Goal: Task Accomplishment & Management: Manage account settings

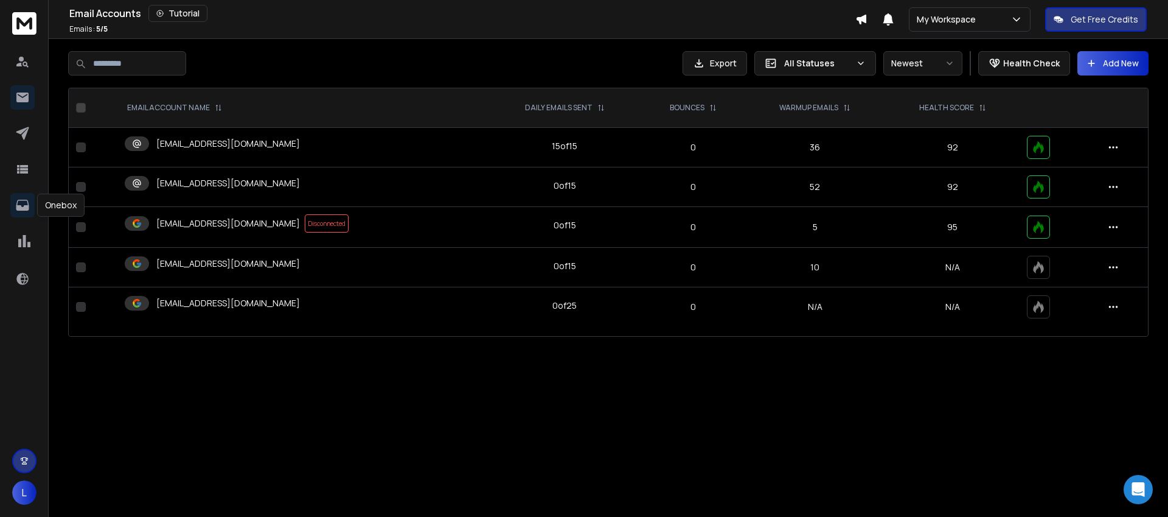
click at [22, 206] on icon at bounding box center [22, 205] width 15 height 15
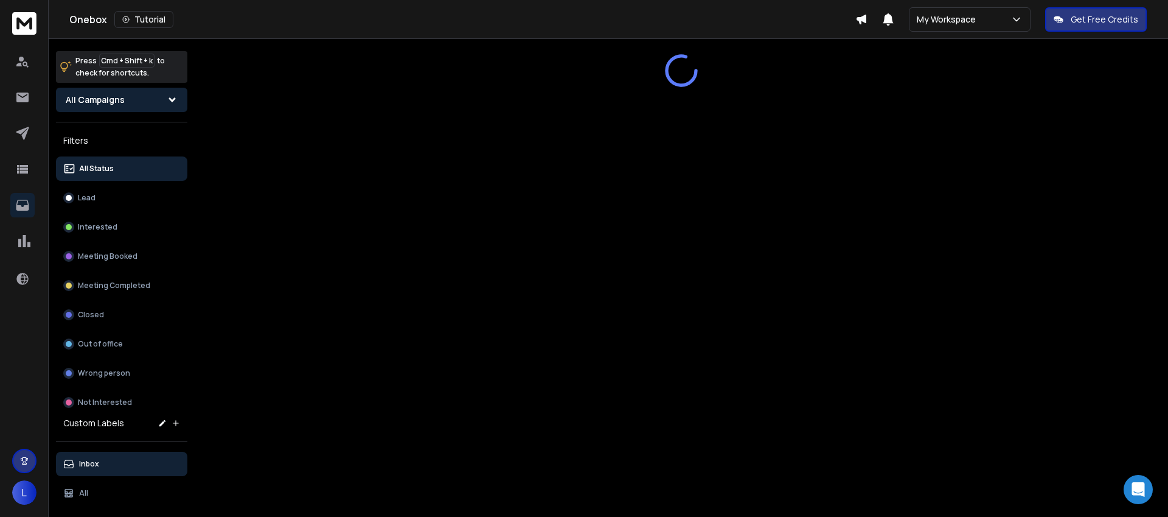
click at [167, 103] on icon at bounding box center [172, 99] width 11 height 11
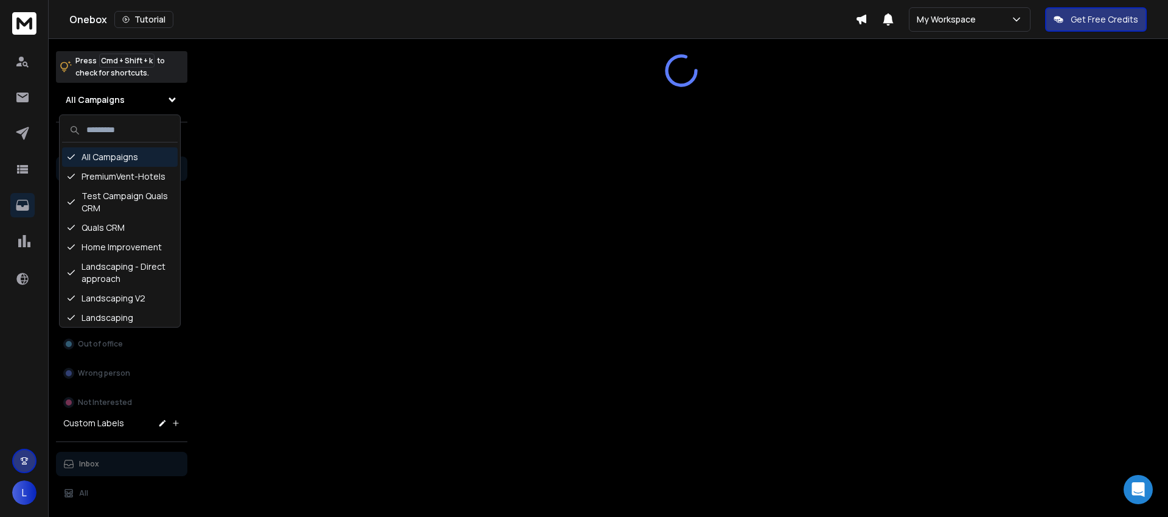
click at [117, 157] on div "All Campaigns" at bounding box center [120, 156] width 116 height 19
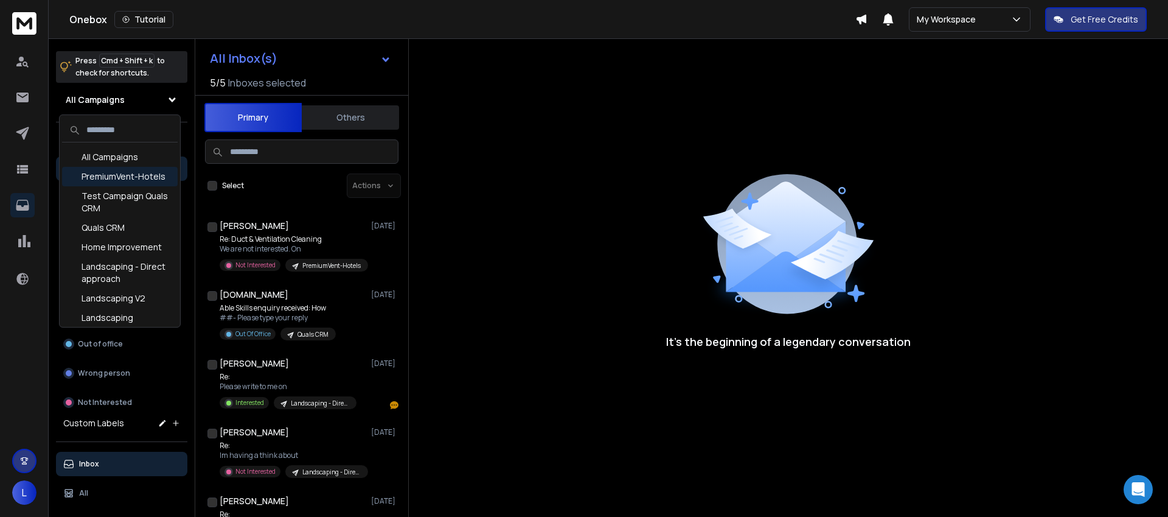
click at [117, 174] on div "PremiumVent-Hotels" at bounding box center [120, 176] width 116 height 19
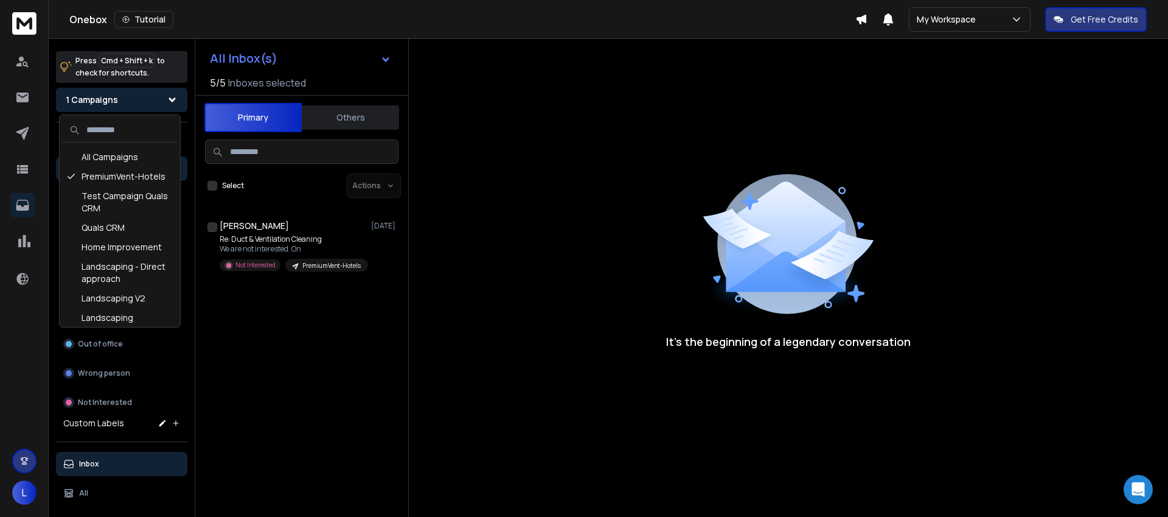
click at [178, 97] on button "1 Campaigns" at bounding box center [121, 100] width 131 height 24
click at [190, 94] on div "Press Cmd + Shift + k to check for shortcuts. 1 Campaigns 1 Campaigns Filters F…" at bounding box center [122, 297] width 146 height 517
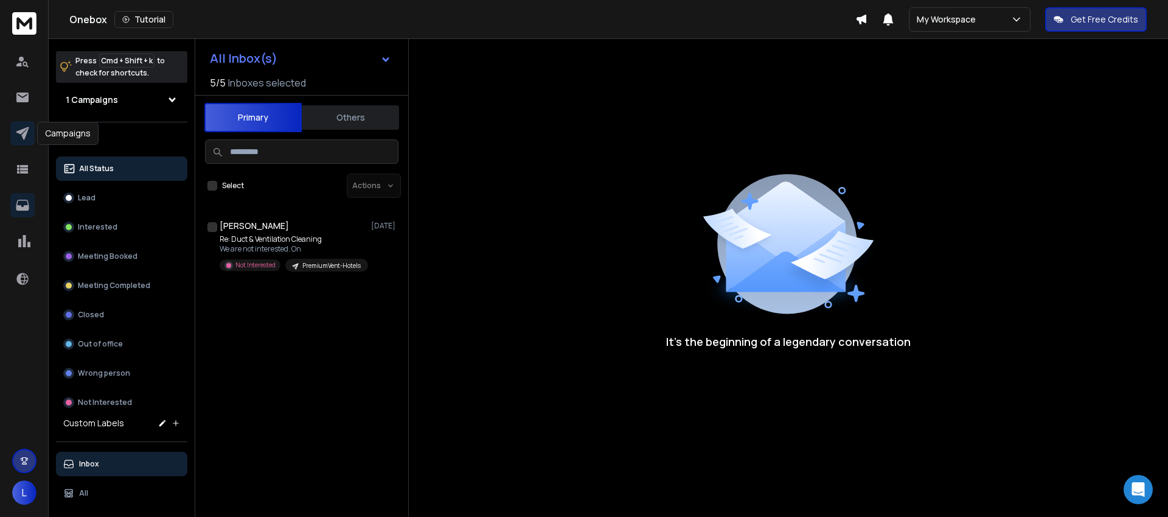
click at [17, 134] on icon at bounding box center [22, 133] width 15 height 15
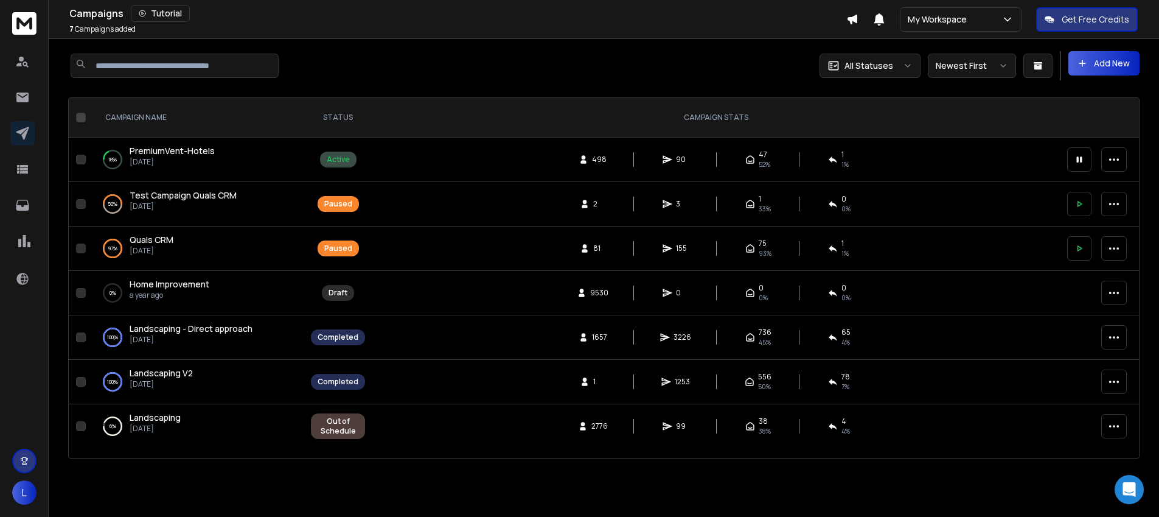
click at [501, 158] on div "498 90 47 52 % 1 1 %" at bounding box center [716, 159] width 673 height 19
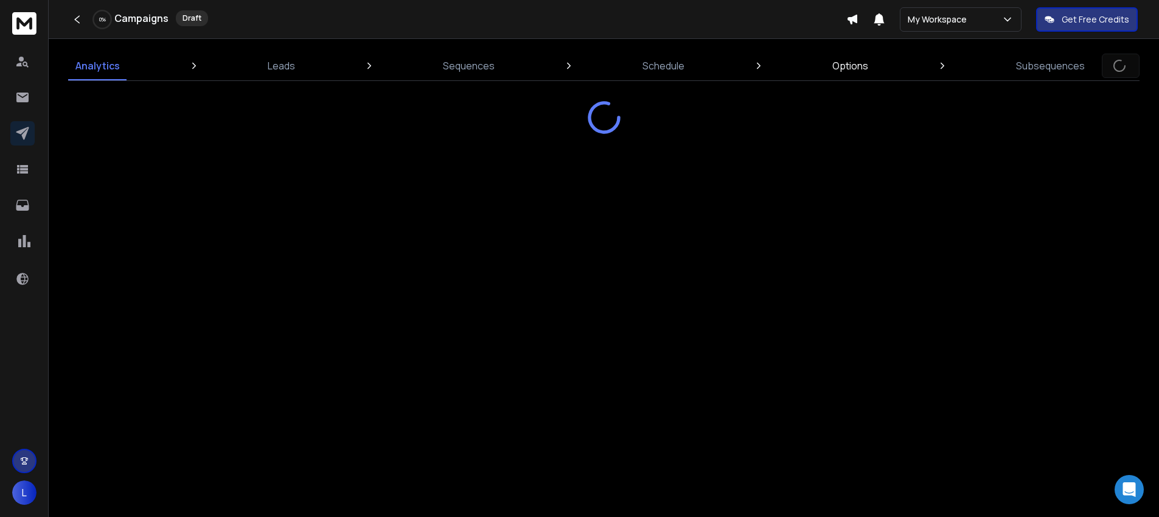
click at [853, 65] on p "Options" at bounding box center [850, 65] width 36 height 15
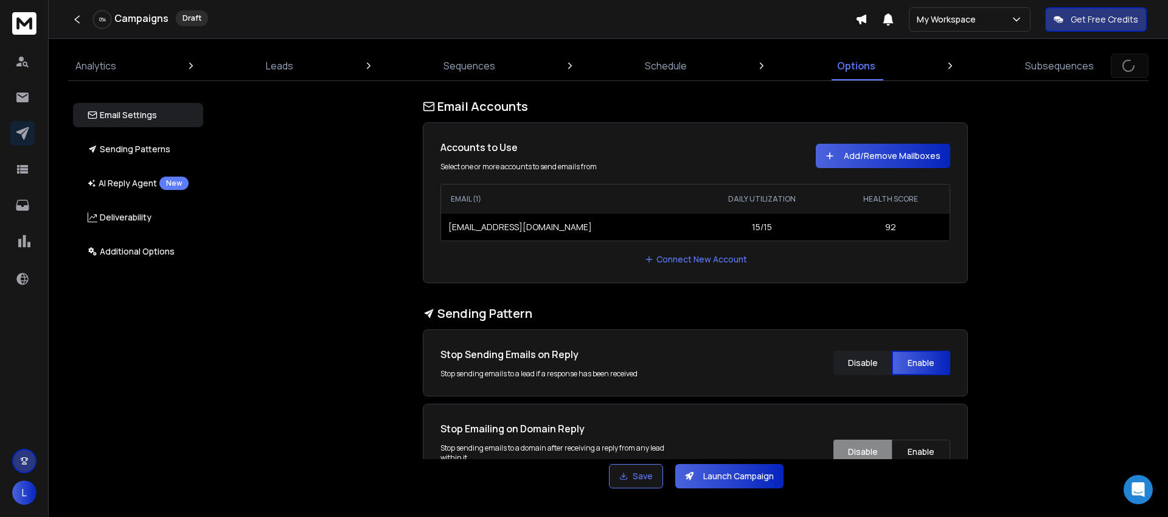
click at [879, 154] on button "Add/Remove Mailboxes" at bounding box center [883, 156] width 134 height 24
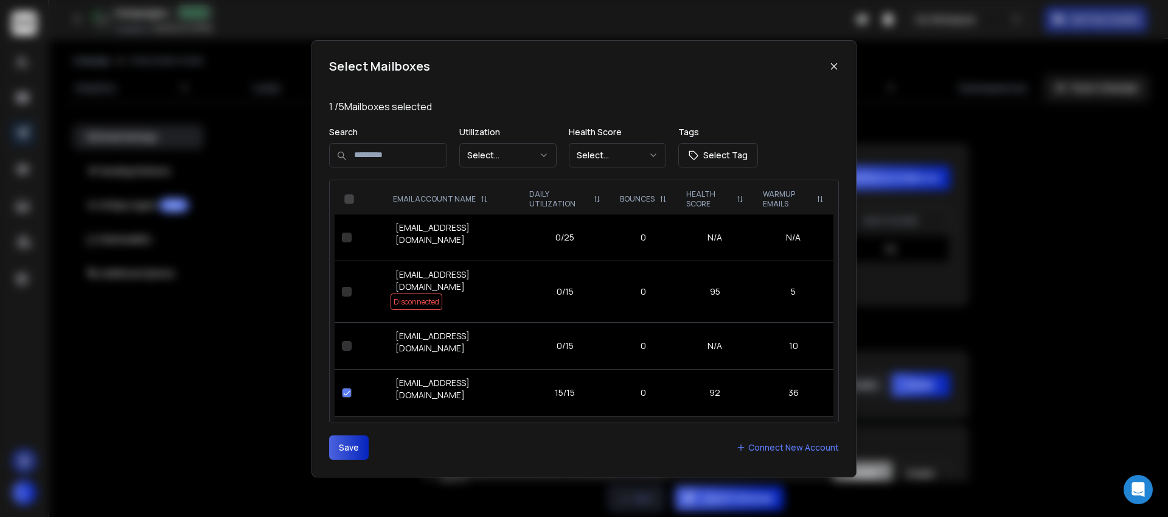
click at [346, 434] on button "button" at bounding box center [347, 439] width 10 height 10
click at [355, 448] on button "Save" at bounding box center [349, 447] width 40 height 24
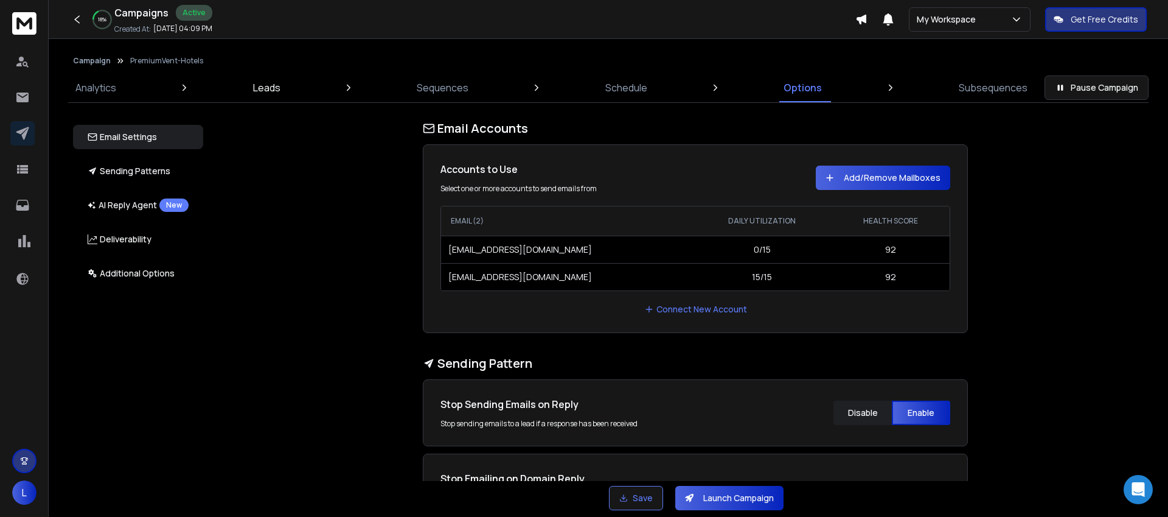
click at [280, 88] on p "Leads" at bounding box center [266, 87] width 27 height 15
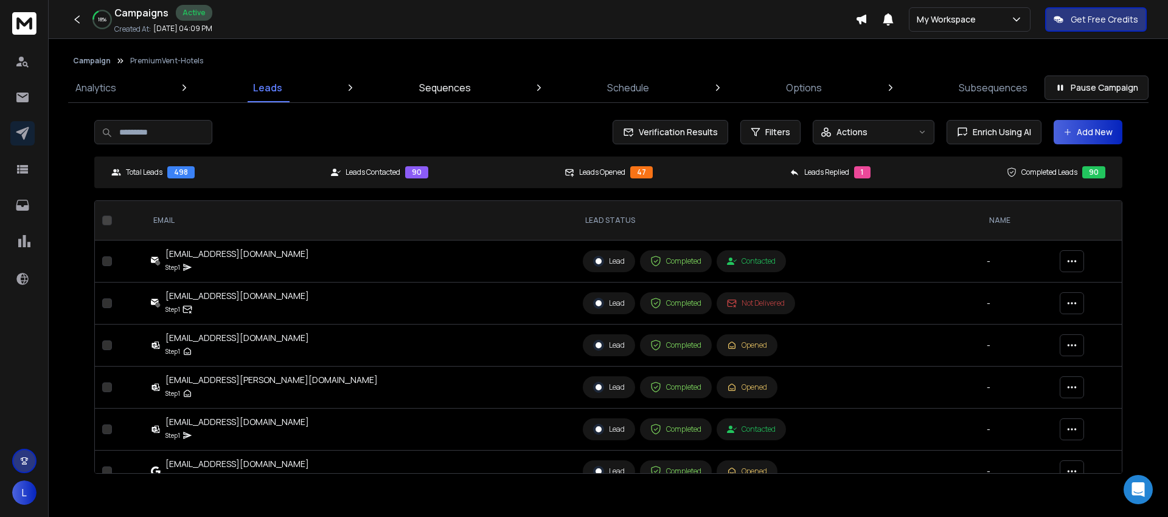
click at [460, 86] on p "Sequences" at bounding box center [445, 87] width 52 height 15
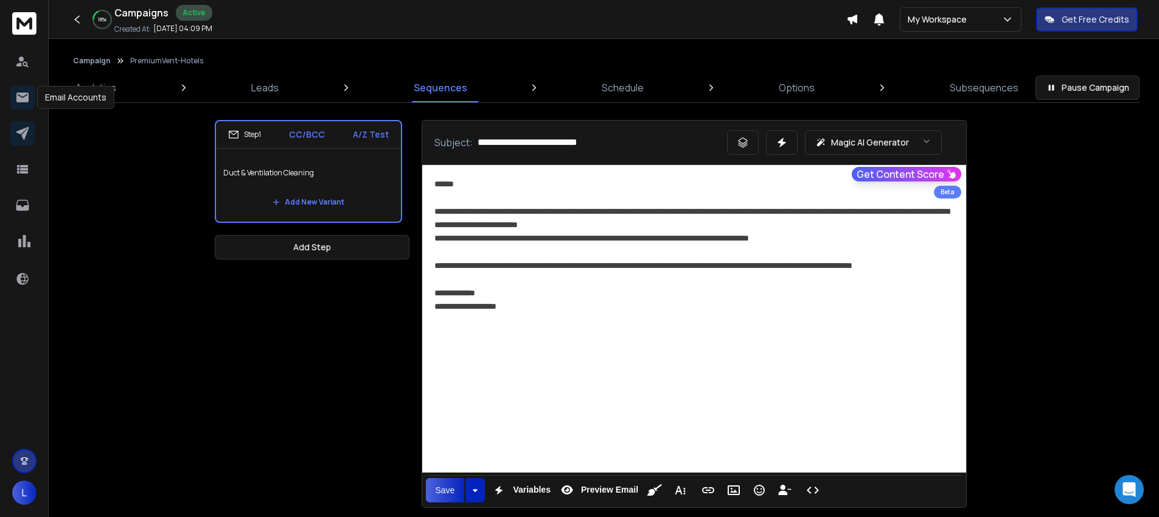
click at [29, 99] on icon at bounding box center [22, 97] width 15 height 15
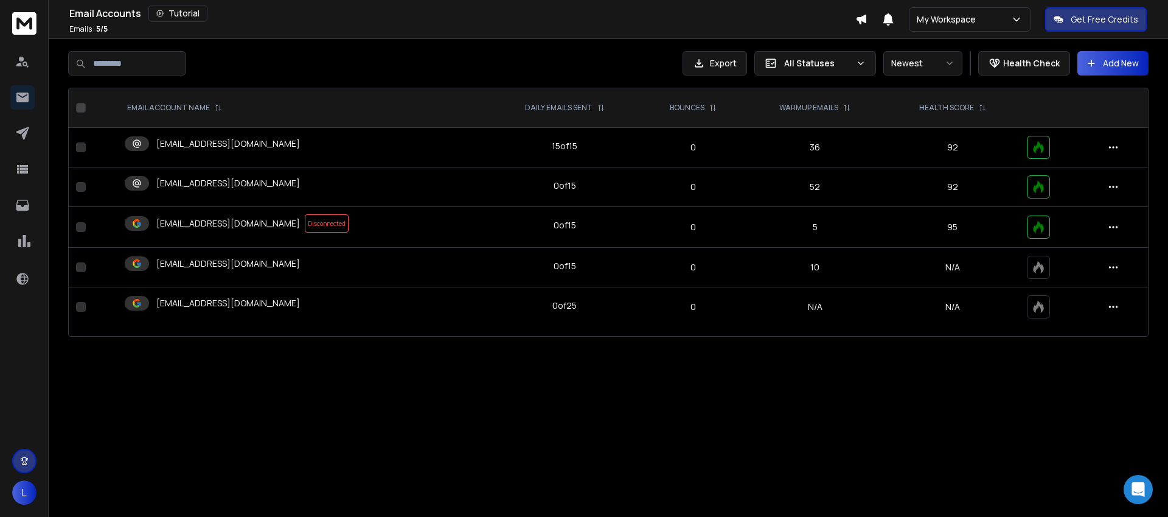
click at [333, 189] on div "[EMAIL_ADDRESS][DOMAIN_NAME]" at bounding box center [303, 183] width 356 height 15
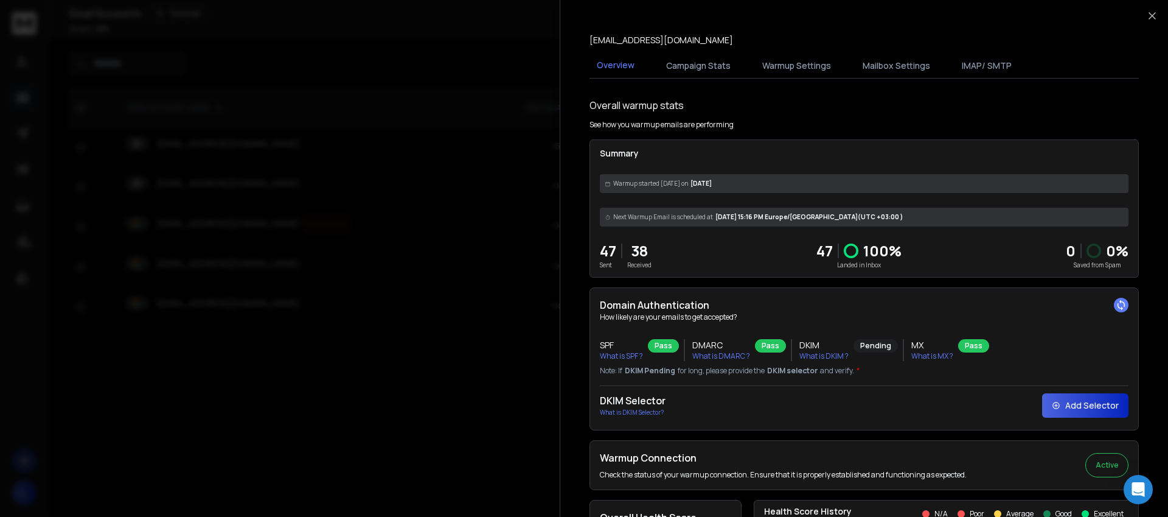
click at [891, 63] on button "Mailbox Settings" at bounding box center [896, 65] width 82 height 27
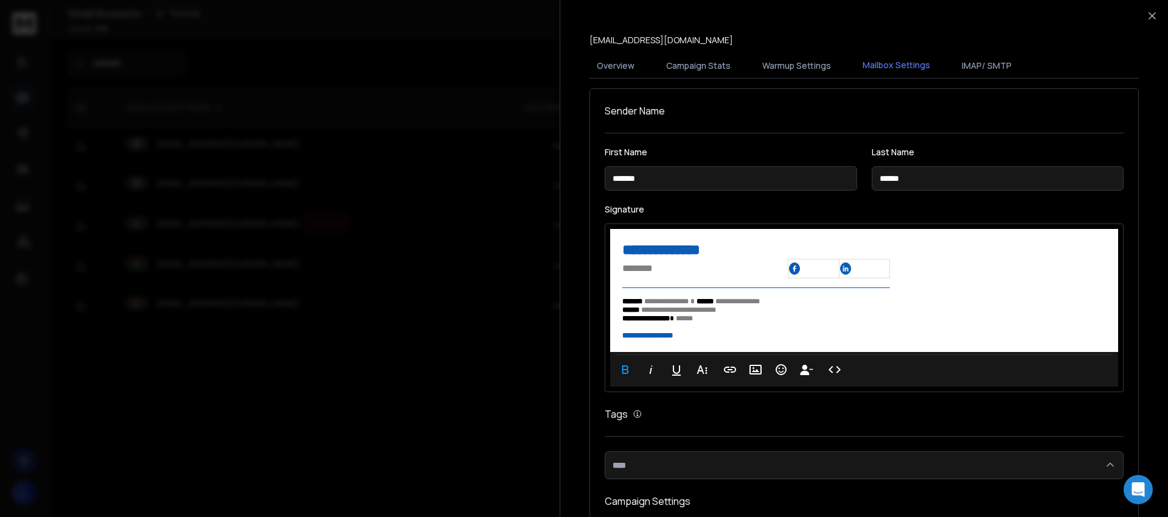
drag, startPoint x: 705, startPoint y: 340, endPoint x: 773, endPoint y: 343, distance: 68.2
click at [773, 343] on div "**********" at bounding box center [864, 290] width 508 height 123
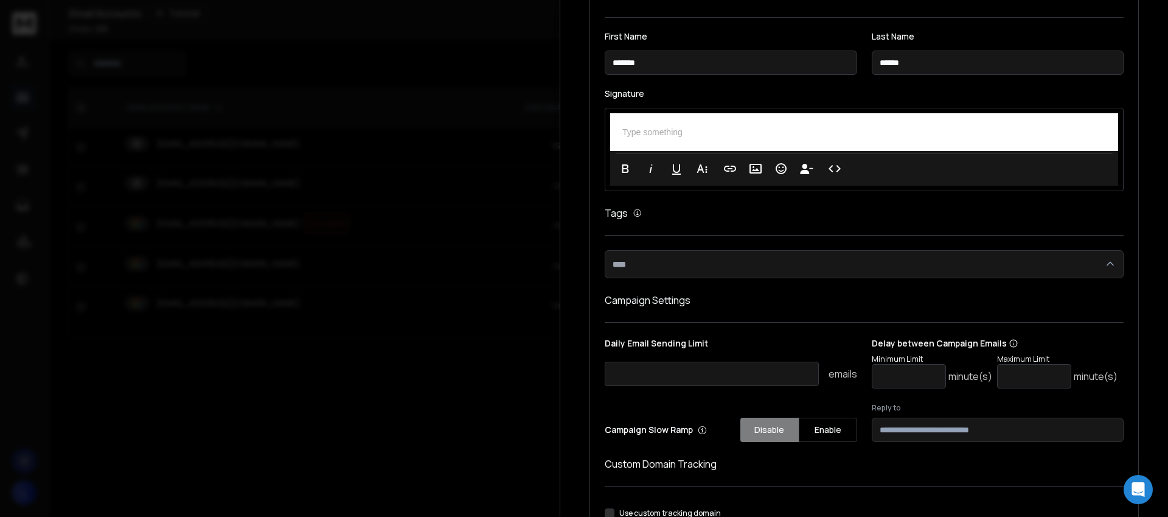
scroll to position [212, 0]
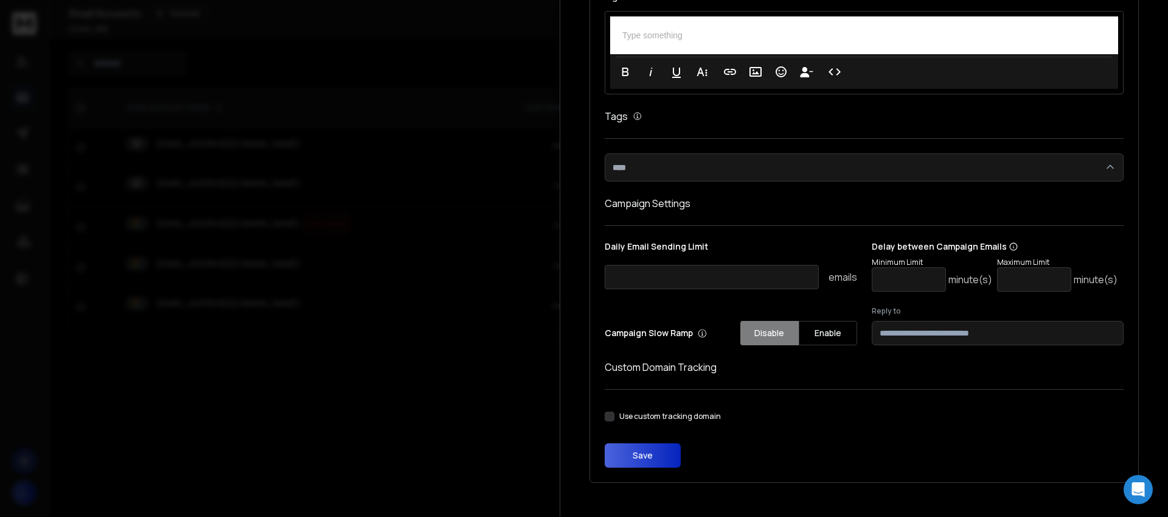
click at [653, 455] on button "Save" at bounding box center [643, 455] width 76 height 24
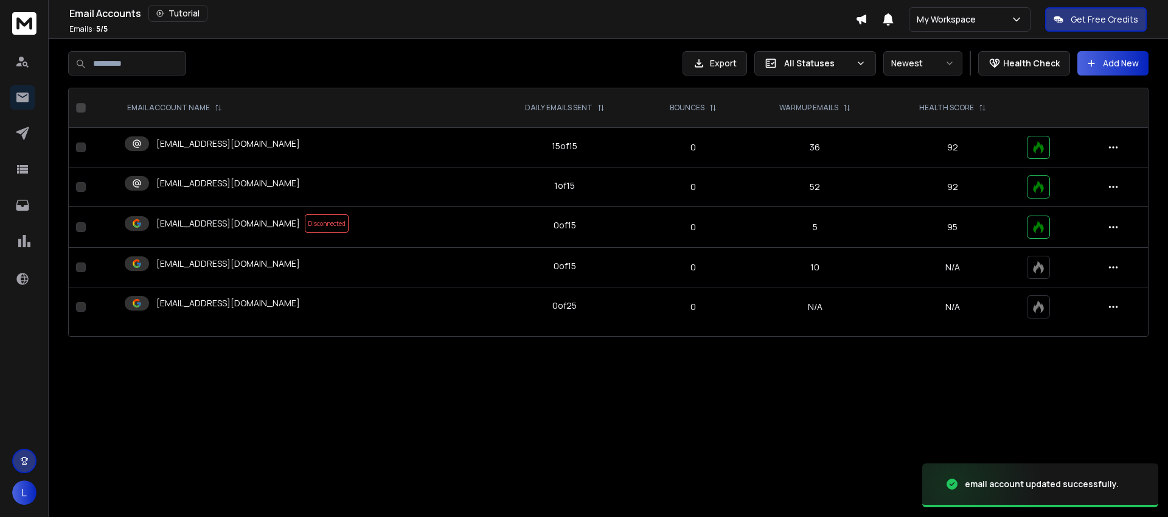
click at [321, 149] on div "[EMAIL_ADDRESS][DOMAIN_NAME]" at bounding box center [303, 143] width 356 height 15
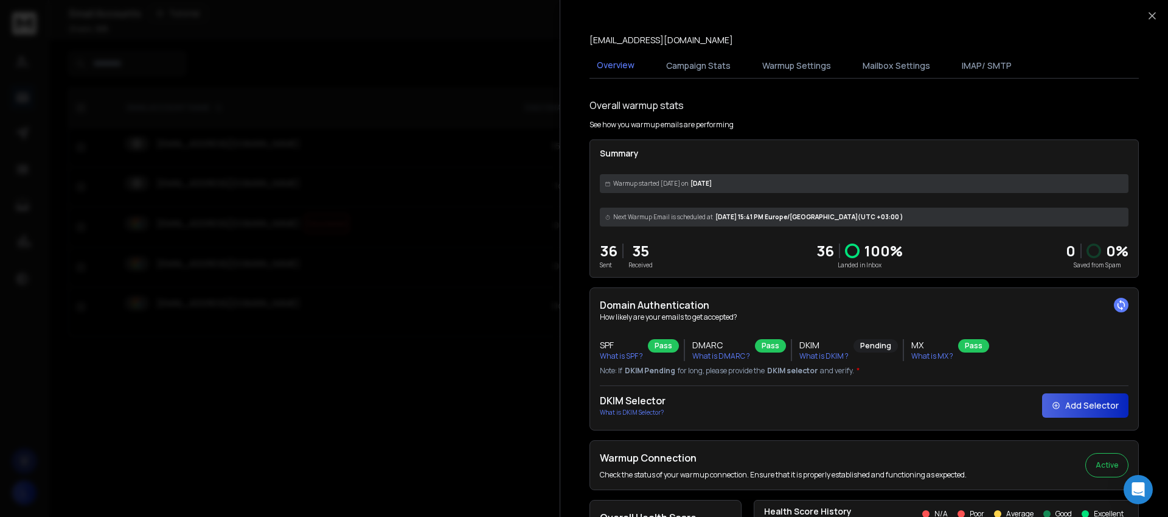
click at [792, 65] on button "Warmup Settings" at bounding box center [796, 65] width 83 height 27
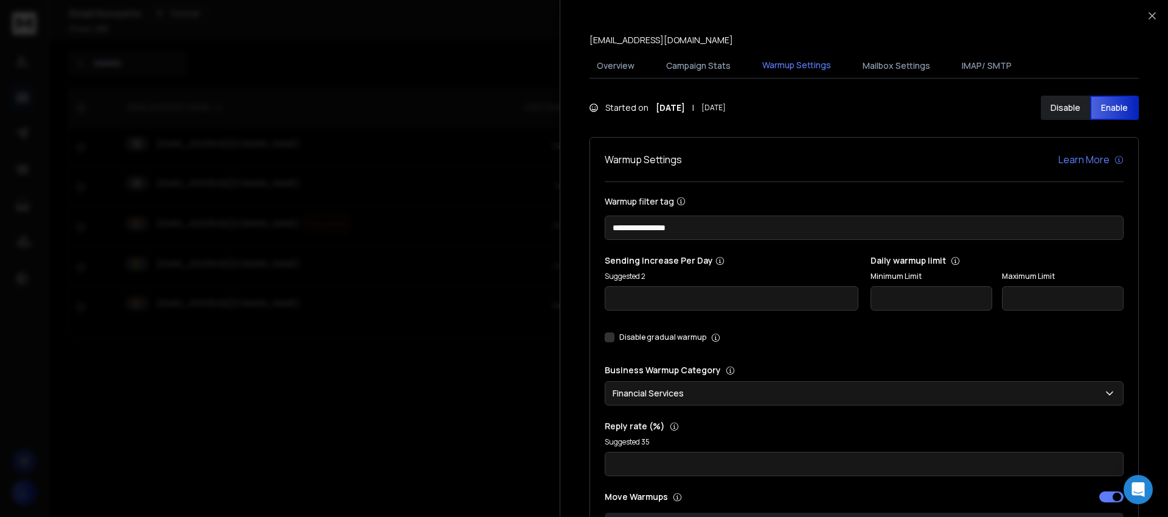
click at [676, 64] on button "Campaign Stats" at bounding box center [698, 65] width 79 height 27
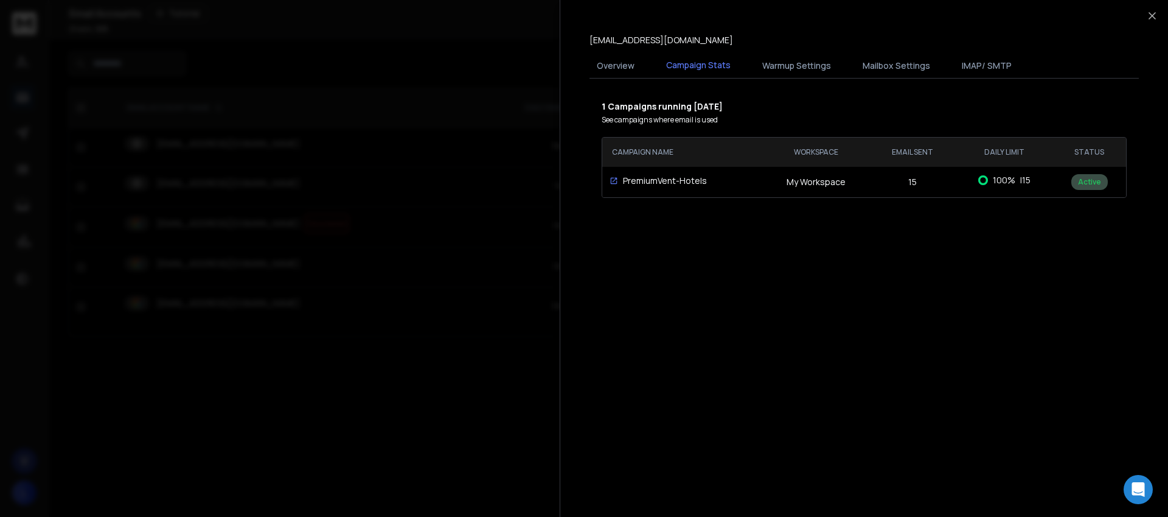
click at [866, 61] on button "Mailbox Settings" at bounding box center [896, 65] width 82 height 27
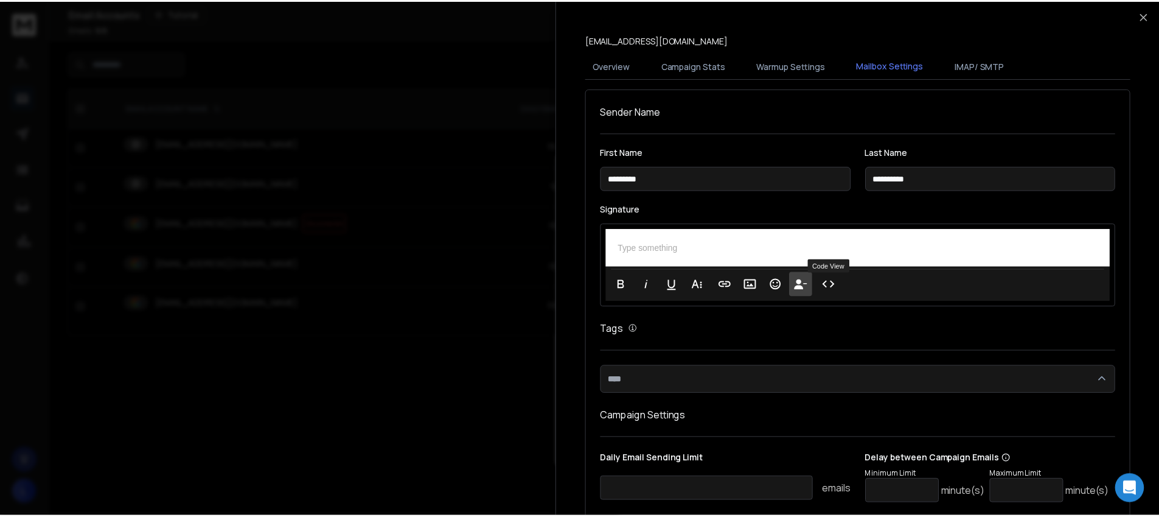
scroll to position [2, 0]
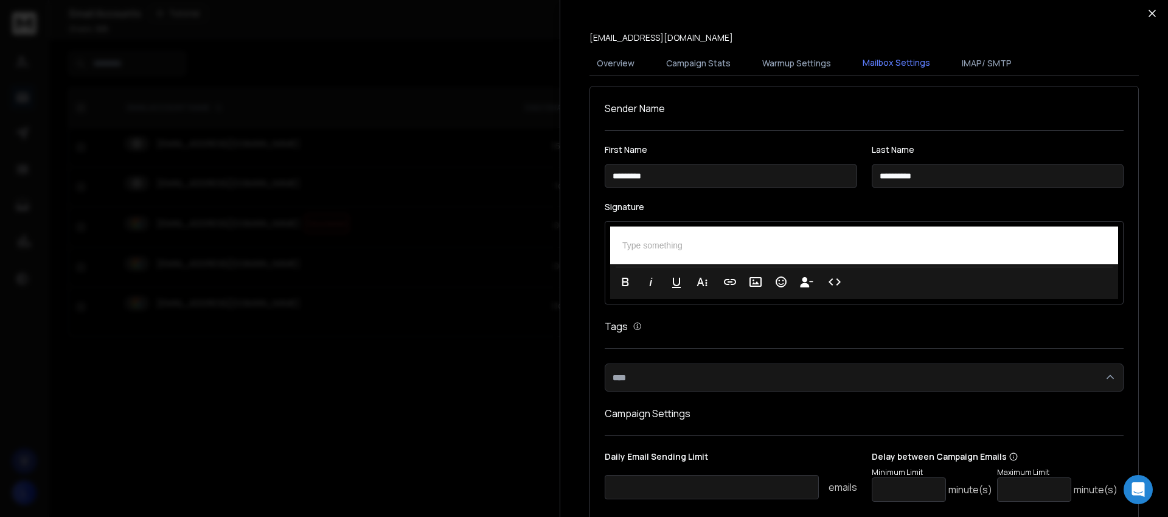
click at [1151, 12] on icon "button" at bounding box center [1152, 13] width 6 height 6
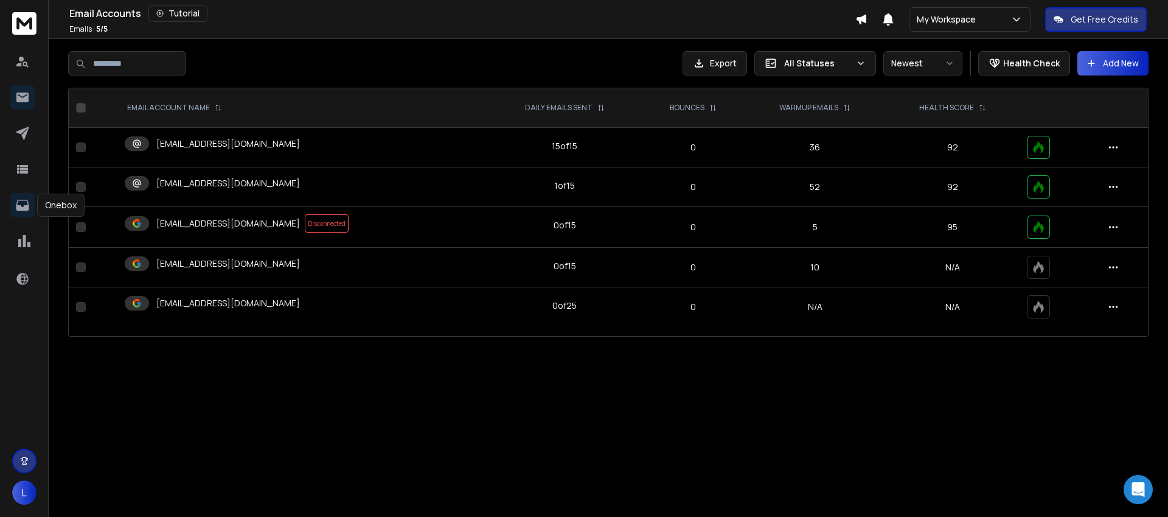
click at [18, 203] on icon at bounding box center [22, 205] width 15 height 15
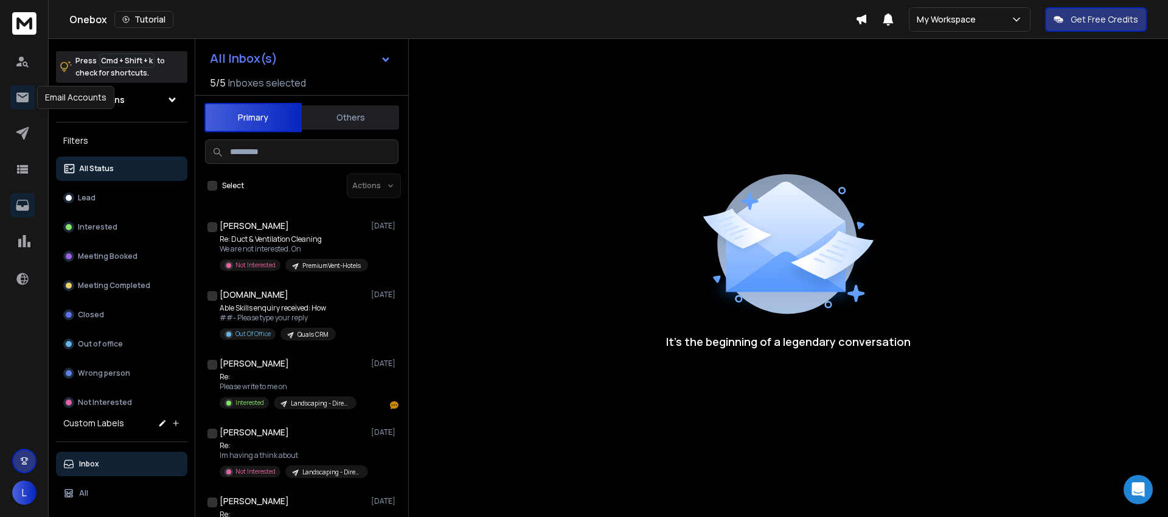
click at [21, 104] on icon at bounding box center [22, 97] width 15 height 15
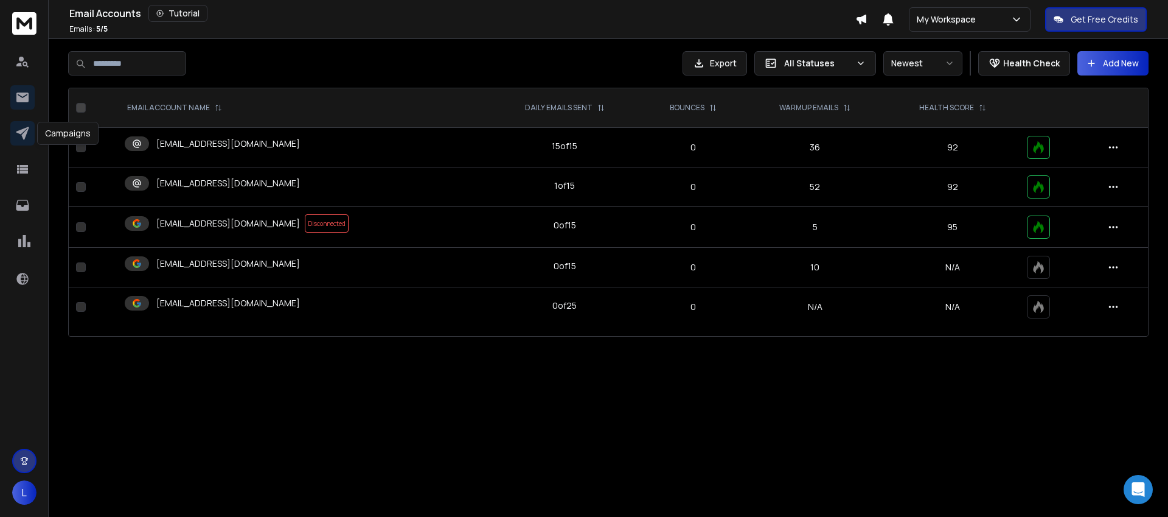
click at [23, 138] on icon at bounding box center [22, 133] width 13 height 13
